Goal: Navigation & Orientation: Find specific page/section

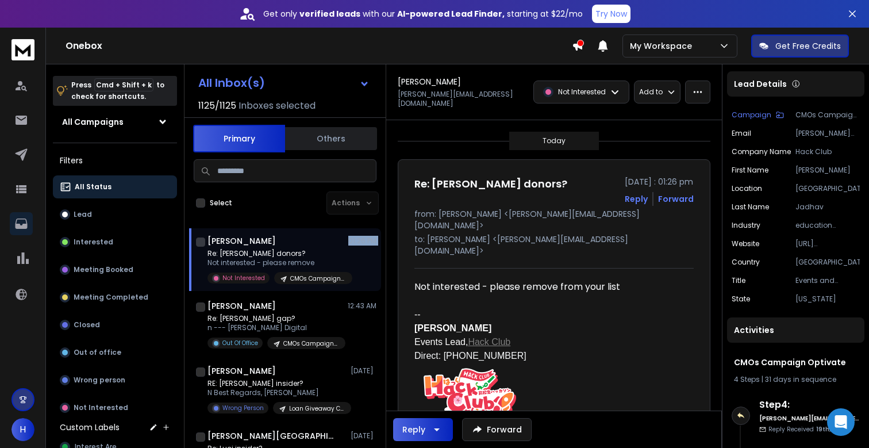
click at [350, 149] on button "Others" at bounding box center [331, 138] width 92 height 25
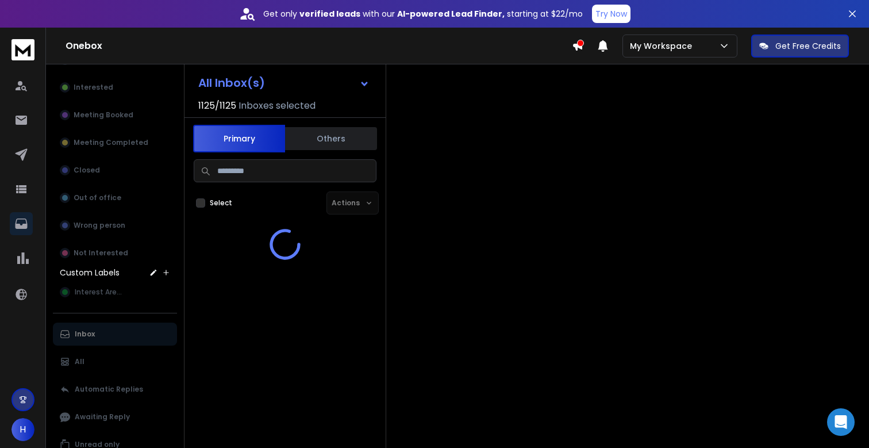
click at [228, 144] on button "Primary" at bounding box center [239, 139] width 92 height 28
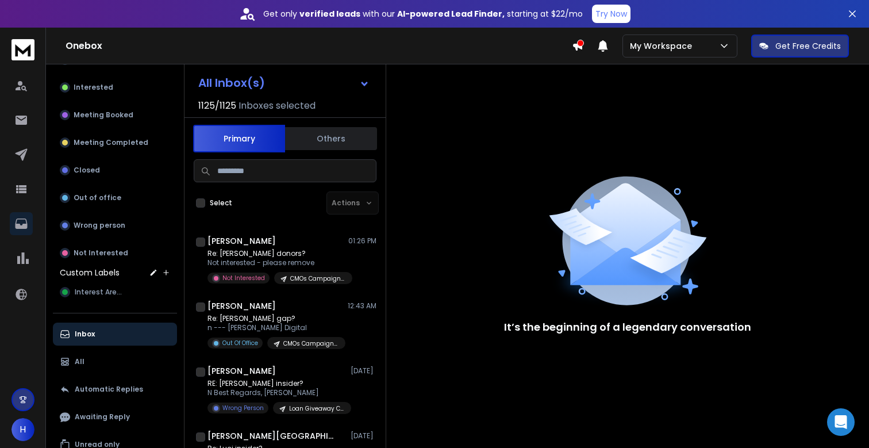
click at [328, 133] on button "Others" at bounding box center [331, 138] width 92 height 25
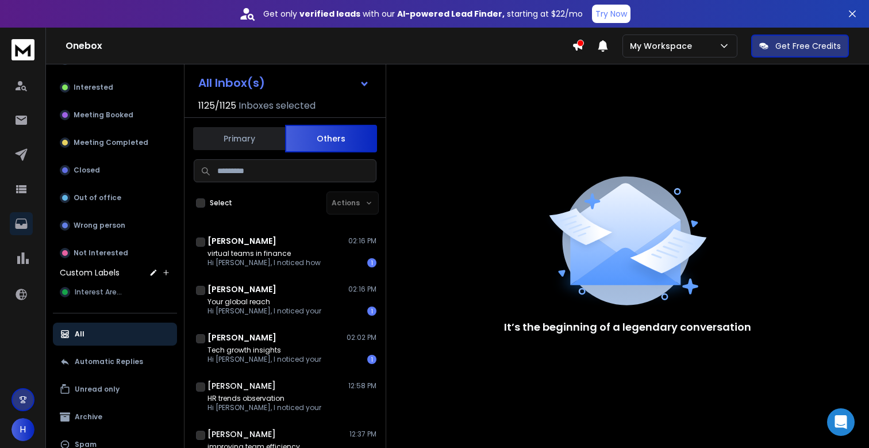
click at [252, 145] on button "Primary" at bounding box center [239, 138] width 92 height 25
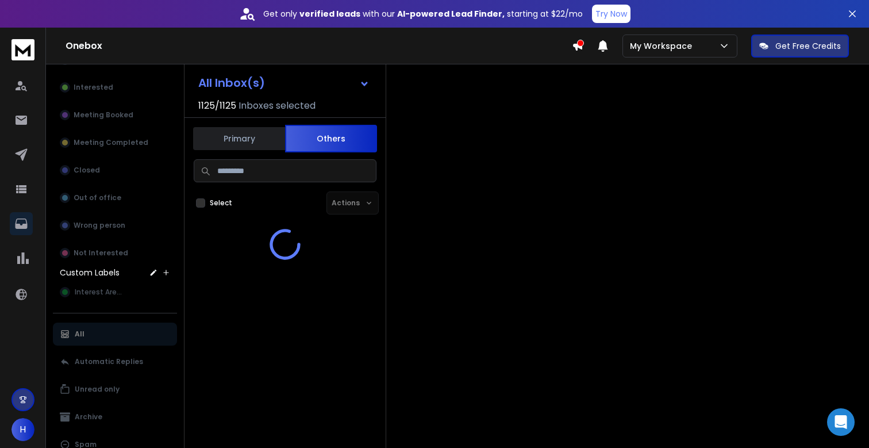
click at [321, 137] on button "Others" at bounding box center [331, 139] width 92 height 28
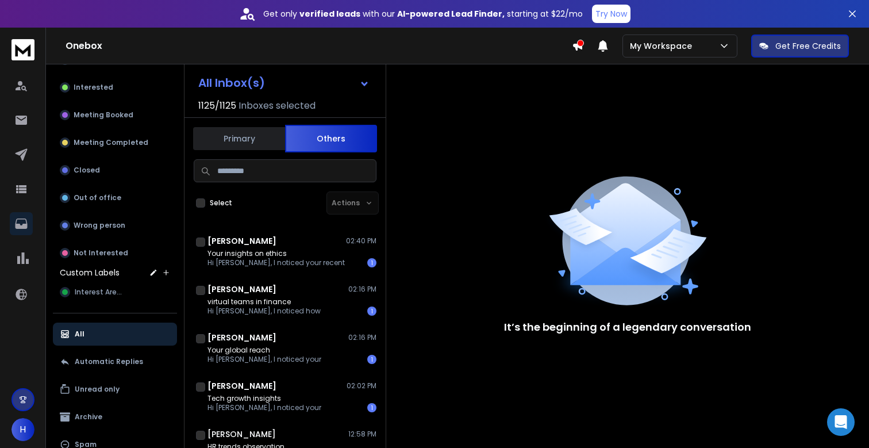
click at [236, 137] on button "Primary" at bounding box center [239, 138] width 92 height 25
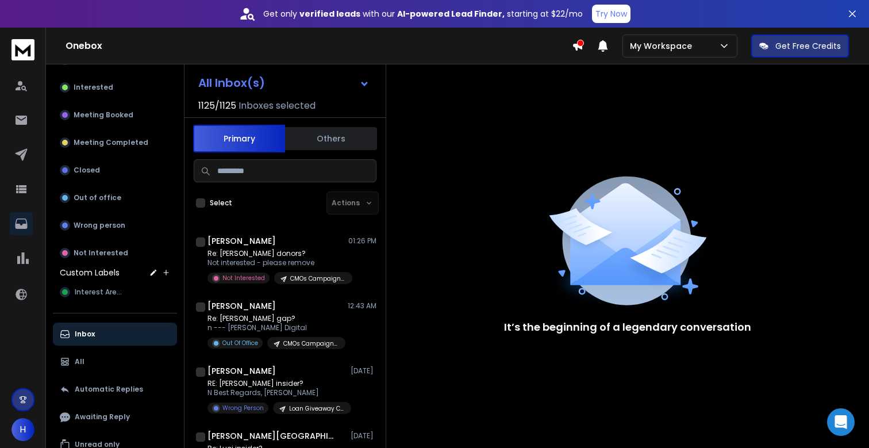
click at [302, 124] on div "All Inbox(s) 1125 / 1125 Inboxes selected Primary Others Select Actions [PERSON…" at bounding box center [284, 288] width 201 height 448
click at [302, 133] on button "Others" at bounding box center [331, 138] width 92 height 25
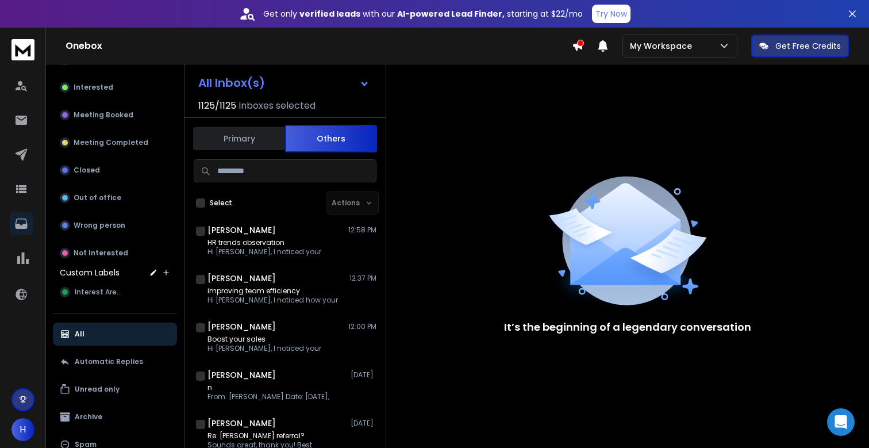
scroll to position [330, 0]
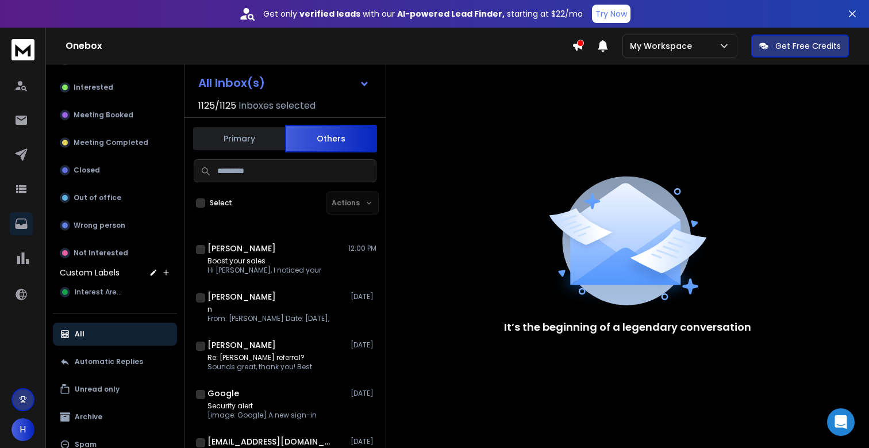
click at [238, 156] on div at bounding box center [285, 169] width 192 height 28
click at [238, 136] on button "Primary" at bounding box center [239, 138] width 92 height 25
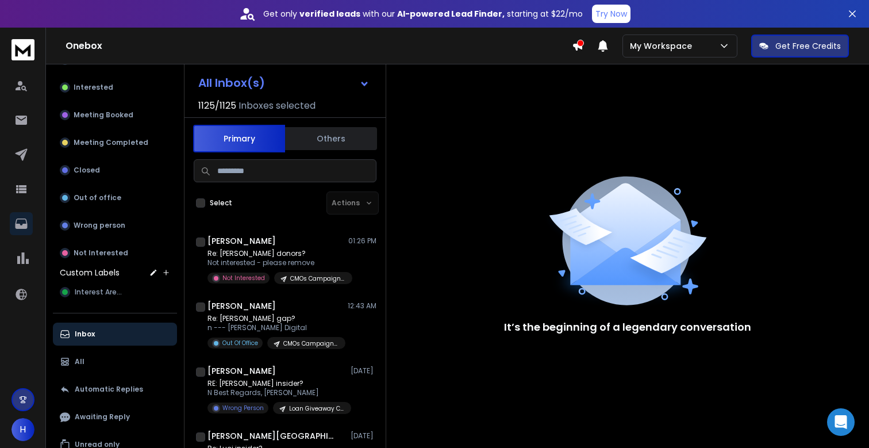
drag, startPoint x: 300, startPoint y: 101, endPoint x: 306, endPoint y: 129, distance: 29.3
click at [302, 113] on div "All Inbox(s) 1125 / 1125 Inboxes selected Primary Others Select Actions [PERSON…" at bounding box center [284, 288] width 201 height 448
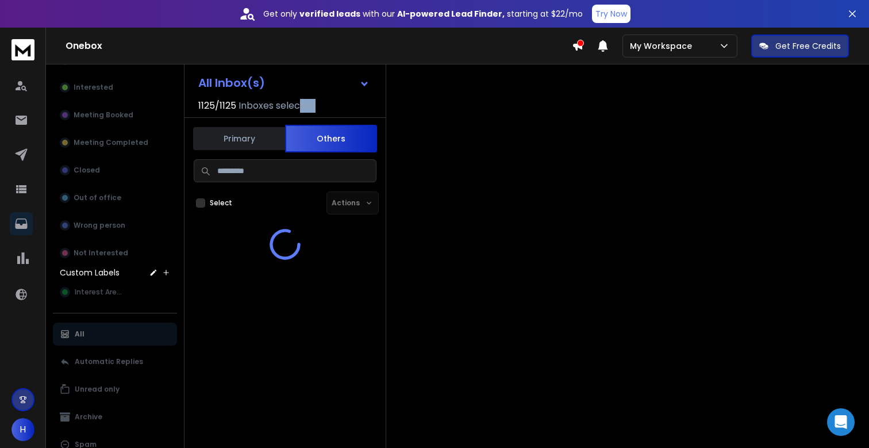
click at [306, 129] on button "Others" at bounding box center [331, 139] width 92 height 28
click at [315, 135] on button "Others" at bounding box center [331, 139] width 92 height 28
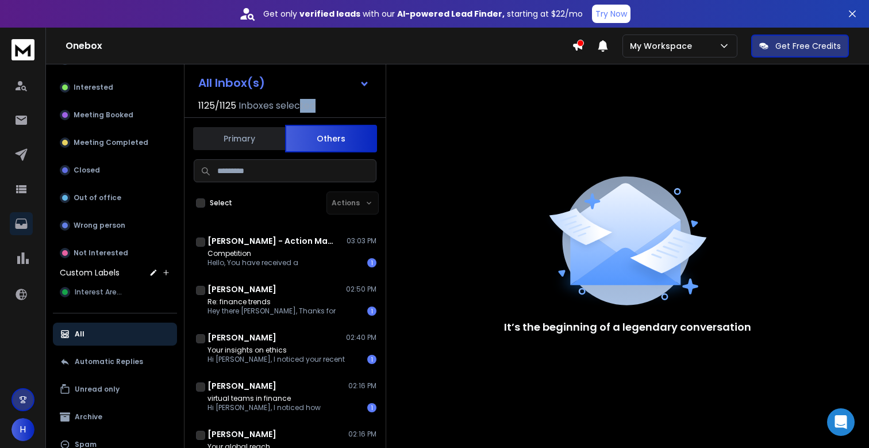
click at [282, 131] on button "Primary" at bounding box center [239, 138] width 92 height 25
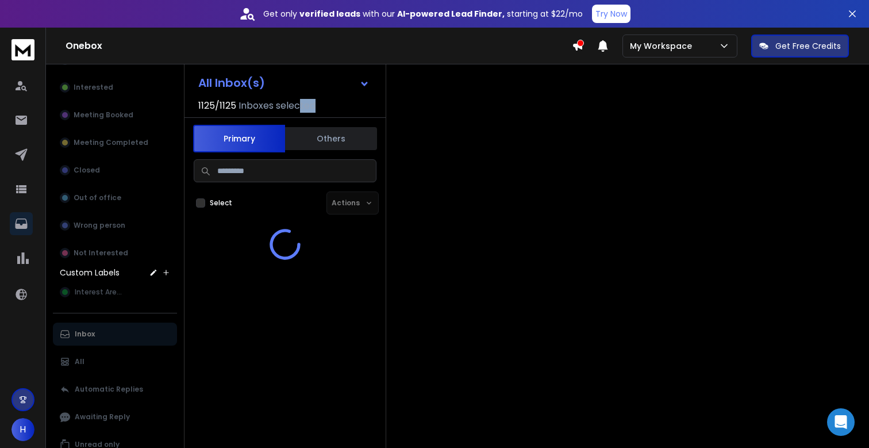
click at [282, 131] on button "Primary" at bounding box center [239, 139] width 92 height 28
